Goal: Check status: Check status

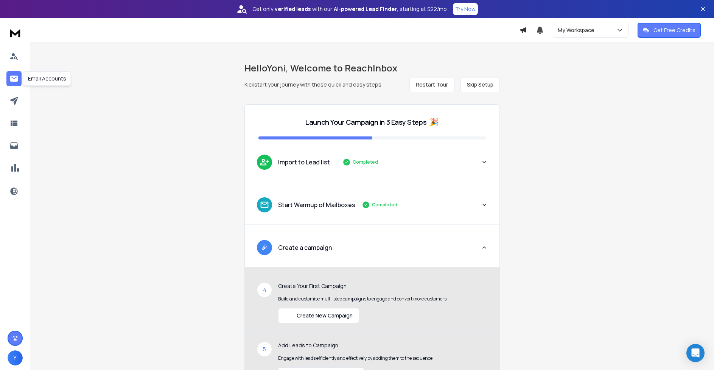
click at [19, 80] on link at bounding box center [13, 78] width 15 height 15
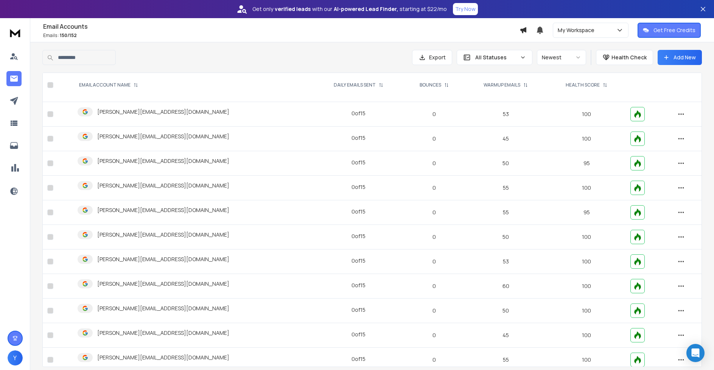
scroll to position [3435, 0]
click at [579, 87] on p "HEALTH SCORE" at bounding box center [582, 85] width 34 height 6
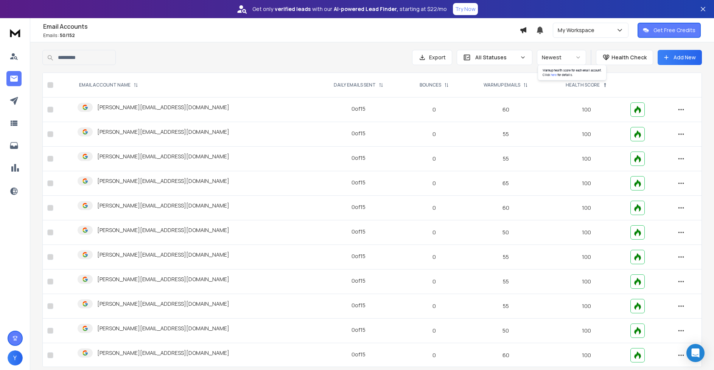
click at [582, 85] on p "HEALTH SCORE" at bounding box center [582, 85] width 34 height 6
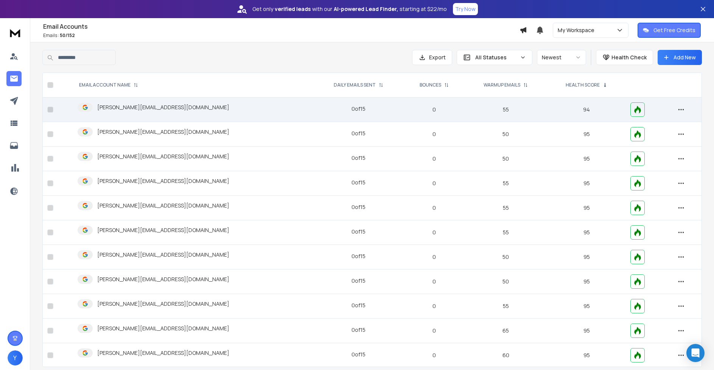
click at [579, 113] on td "94" at bounding box center [586, 110] width 79 height 25
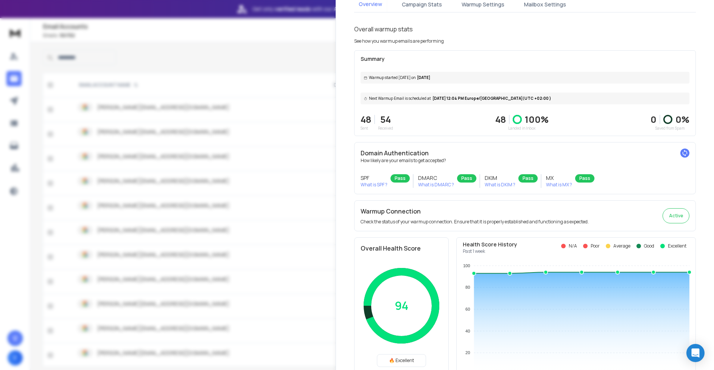
scroll to position [0, 0]
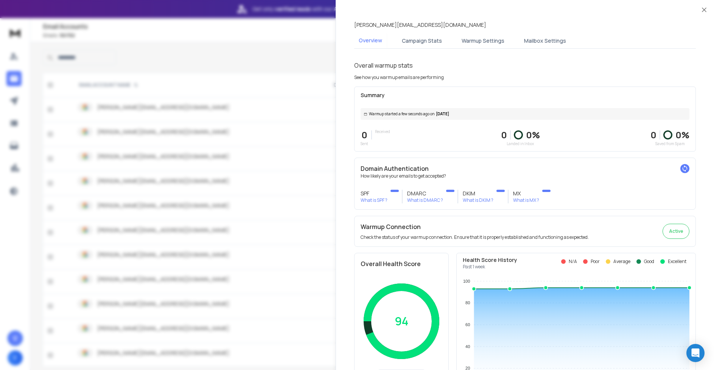
click at [291, 54] on div at bounding box center [357, 185] width 714 height 370
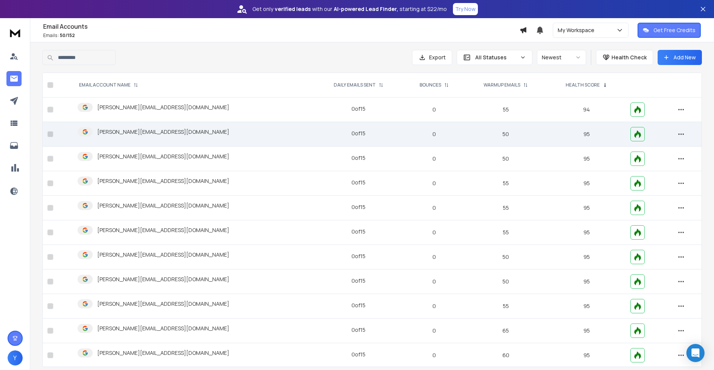
click at [589, 131] on td "95" at bounding box center [586, 134] width 79 height 25
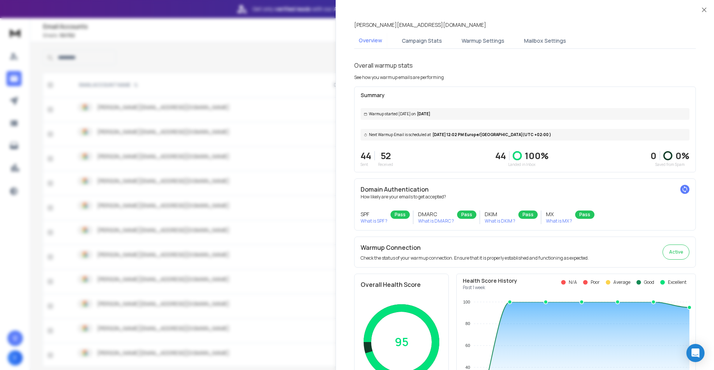
click at [286, 133] on div at bounding box center [357, 185] width 714 height 370
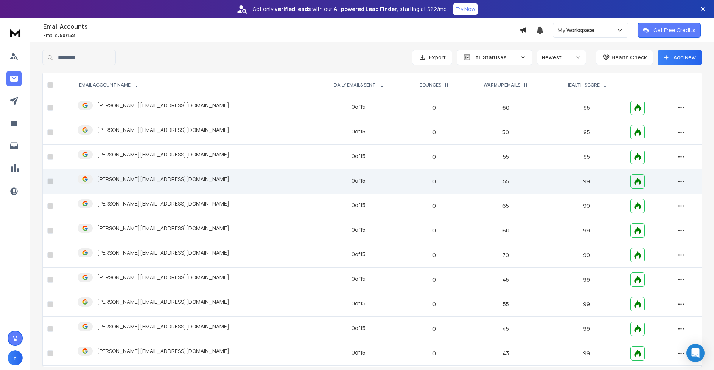
scroll to position [293, 0]
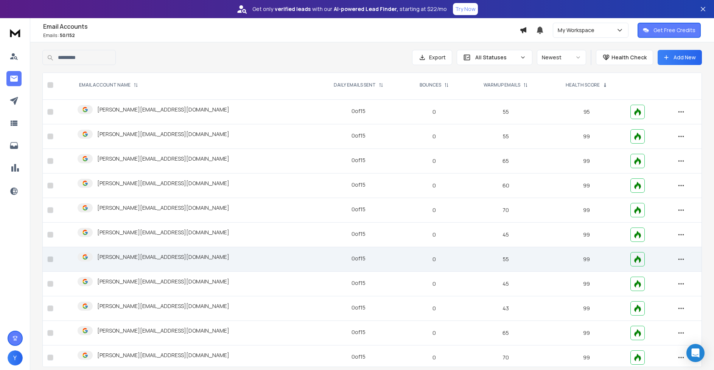
click at [592, 258] on td "99" at bounding box center [586, 259] width 79 height 25
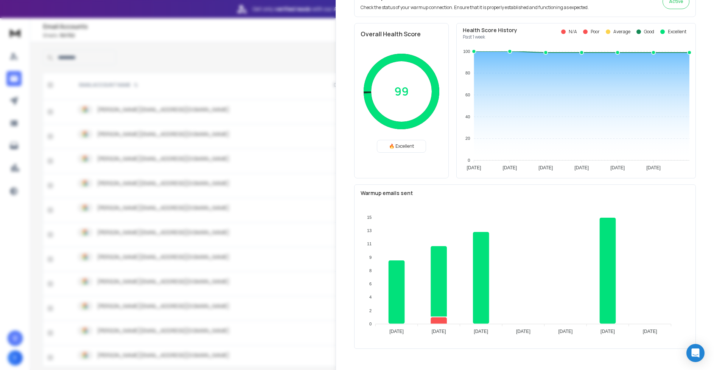
scroll to position [0, 0]
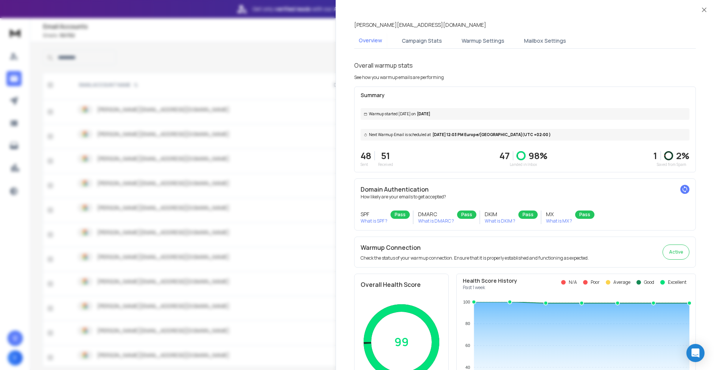
click at [296, 152] on div at bounding box center [357, 185] width 714 height 370
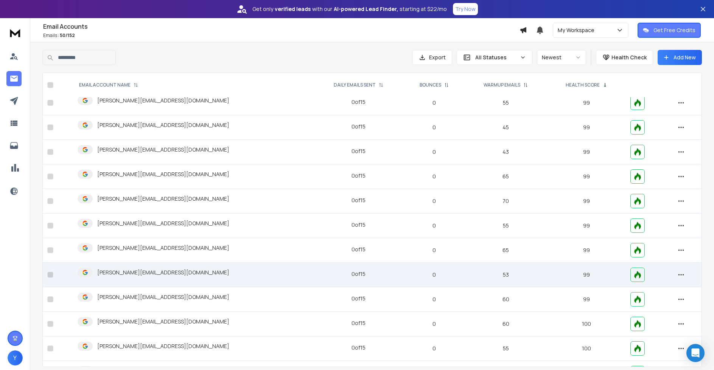
scroll to position [558, 0]
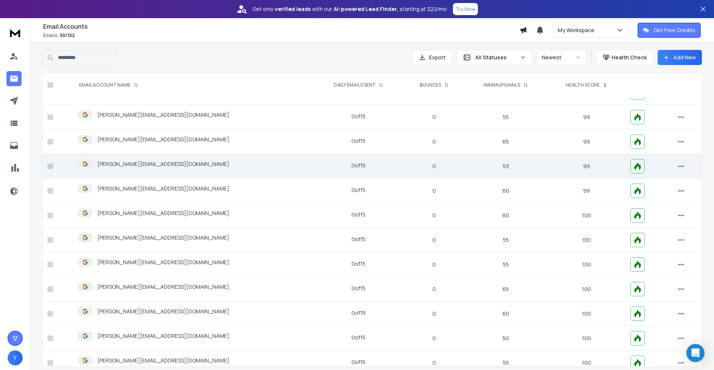
click at [583, 285] on td "100" at bounding box center [586, 289] width 79 height 25
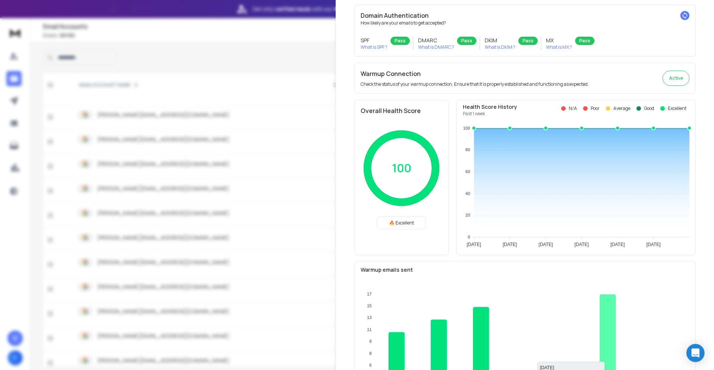
scroll to position [111, 0]
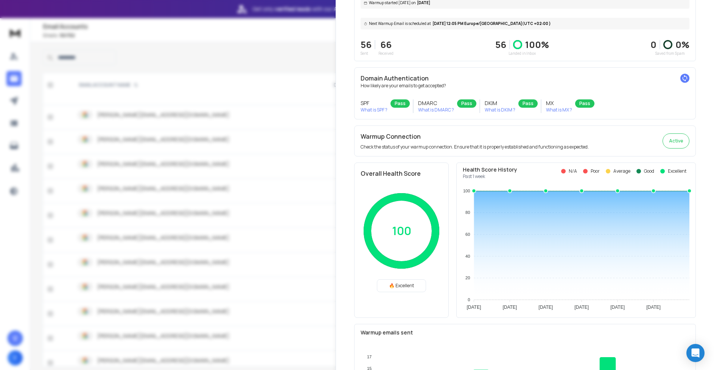
click at [395, 146] on p "Check the status of your warmup connection. Ensure that it is properly establis…" at bounding box center [474, 147] width 228 height 6
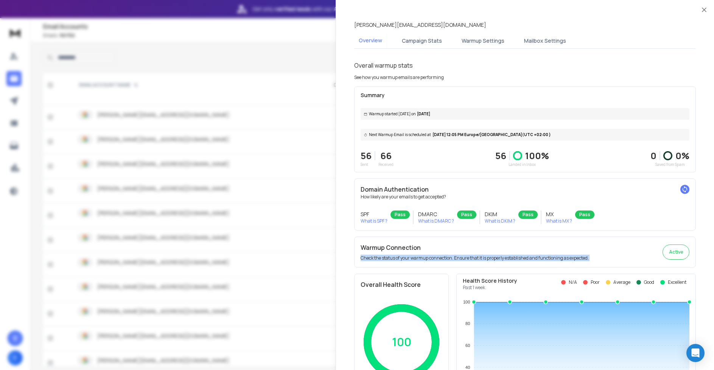
click at [411, 39] on button "Campaign Stats" at bounding box center [421, 41] width 49 height 17
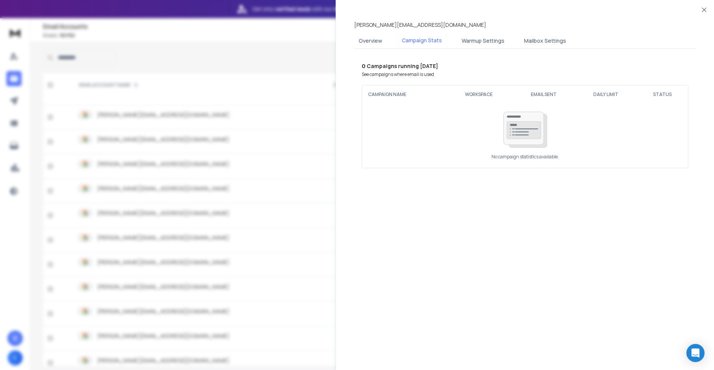
click at [472, 38] on button "Warmup Settings" at bounding box center [483, 41] width 52 height 17
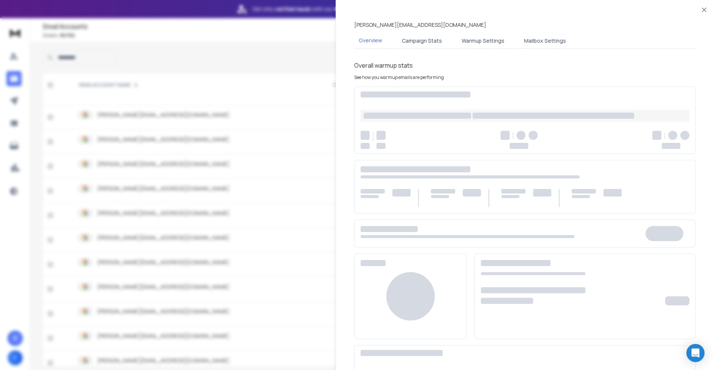
click at [289, 67] on div at bounding box center [357, 185] width 714 height 370
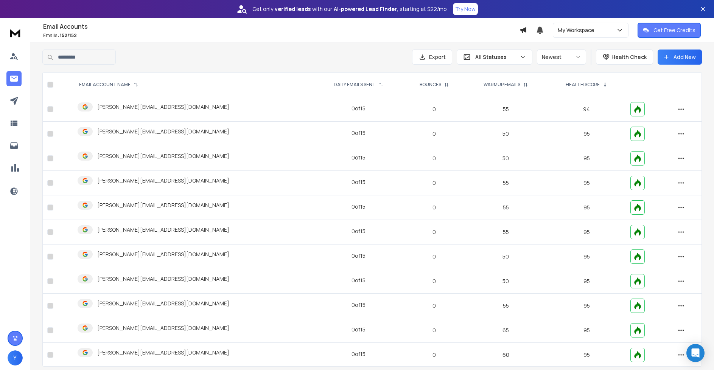
click at [9, 32] on img at bounding box center [15, 33] width 15 height 14
click at [699, 9] on icon at bounding box center [702, 9] width 7 height 7
